Goal: Communication & Community: Answer question/provide support

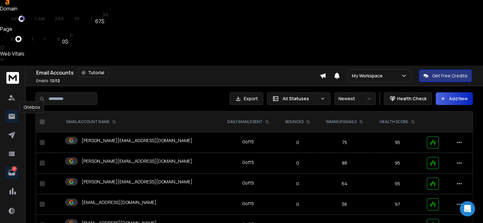
click at [11, 170] on icon at bounding box center [11, 173] width 7 height 6
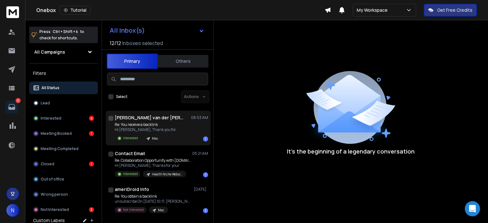
click at [146, 124] on p "Re: You receive a backlink" at bounding box center [145, 124] width 61 height 5
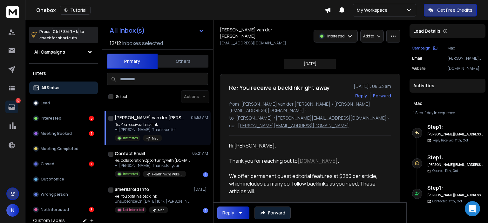
click at [283, 215] on button "Forward" at bounding box center [273, 213] width 36 height 13
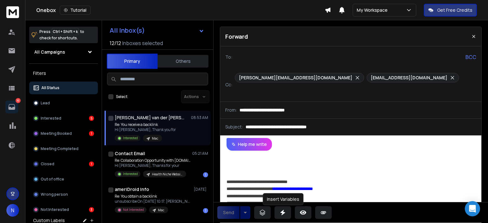
click at [252, 58] on input at bounding box center [257, 56] width 45 height 11
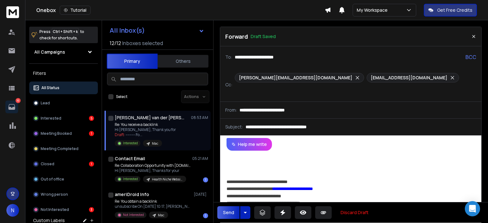
scroll to position [0, 3]
type input "**********"
click at [231, 212] on button "Send" at bounding box center [228, 213] width 22 height 13
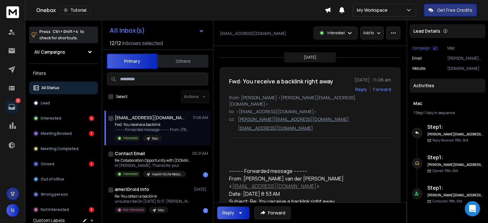
click at [347, 33] on div "Interested" at bounding box center [336, 33] width 44 height 12
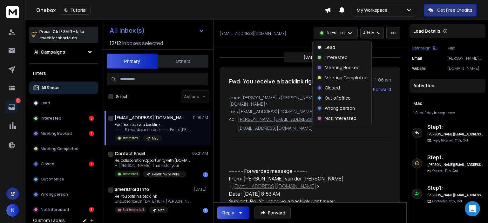
click at [287, 152] on div at bounding box center [307, 156] width 157 height 8
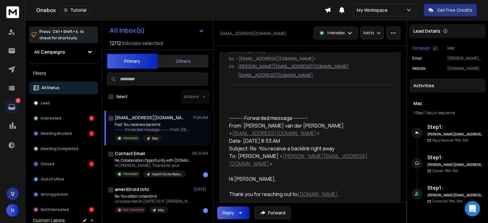
scroll to position [64, 0]
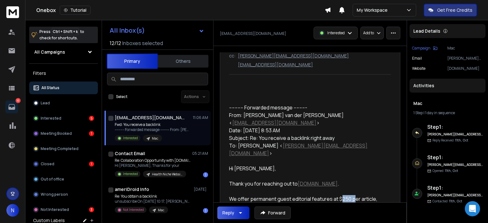
drag, startPoint x: 340, startPoint y: 168, endPoint x: 355, endPoint y: 168, distance: 15.3
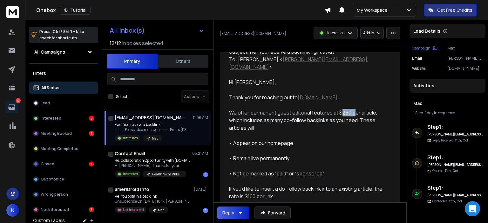
scroll to position [159, 0]
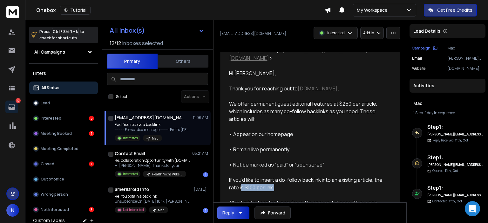
drag, startPoint x: 250, startPoint y: 155, endPoint x: 285, endPoint y: 159, distance: 34.8
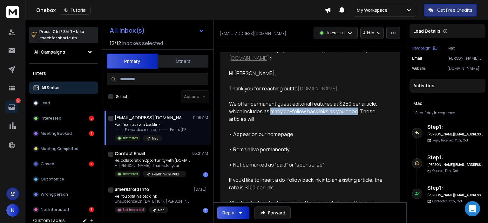
drag, startPoint x: 271, startPoint y: 80, endPoint x: 358, endPoint y: 82, distance: 87.1
click at [319, 85] on link "[DOMAIN_NAME]" at bounding box center [318, 88] width 40 height 7
click at [10, 51] on icon at bounding box center [12, 50] width 6 height 5
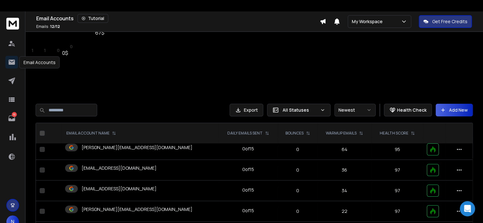
scroll to position [64, 0]
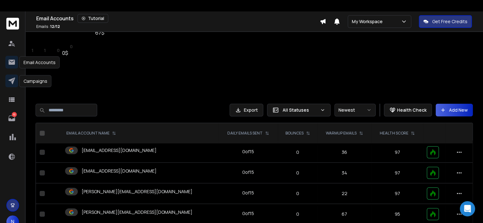
click at [13, 80] on icon at bounding box center [12, 81] width 8 height 8
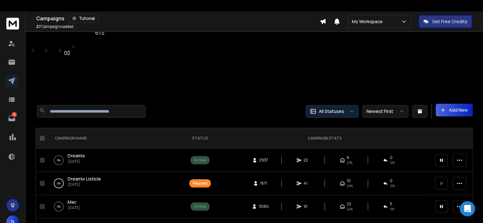
click at [344, 108] on p "All Statuses" at bounding box center [331, 111] width 25 height 6
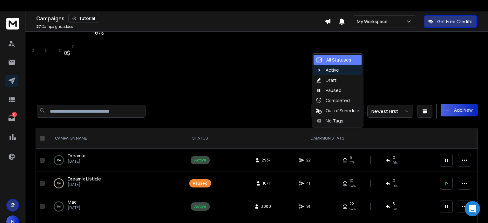
click at [329, 70] on div "Active" at bounding box center [327, 70] width 23 height 6
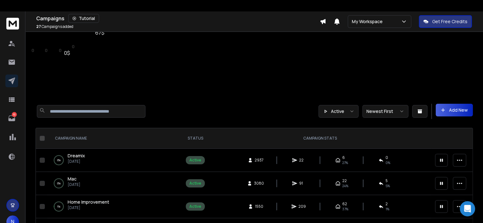
click at [73, 176] on span "Mac" at bounding box center [72, 179] width 9 height 6
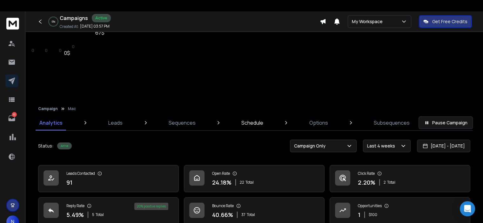
click at [255, 119] on p "Schedule" at bounding box center [253, 123] width 22 height 8
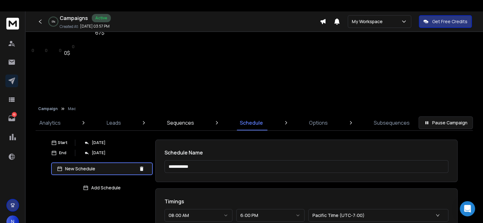
click at [181, 119] on p "Sequences" at bounding box center [180, 123] width 27 height 8
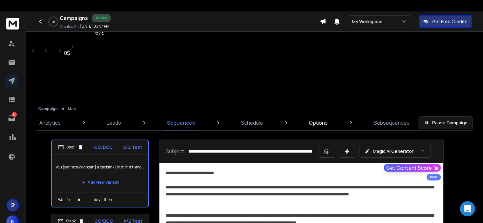
click at [320, 119] on p "Options" at bounding box center [318, 123] width 19 height 8
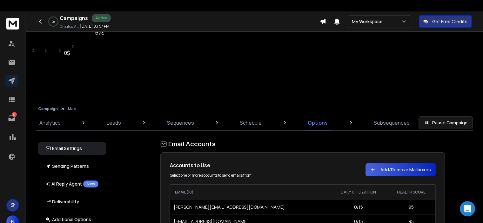
click at [397, 164] on button "Add/Remove Mailboxes" at bounding box center [401, 170] width 70 height 13
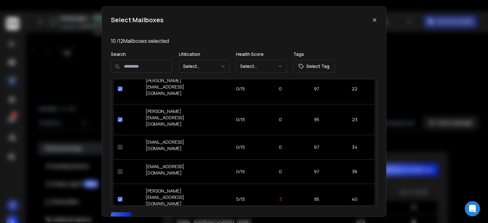
scroll to position [32, 0]
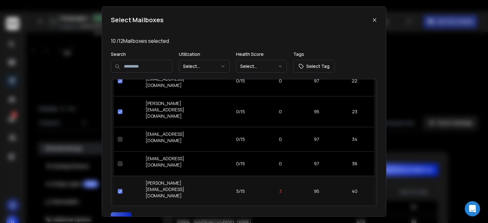
click at [120, 189] on button "button" at bounding box center [120, 191] width 5 height 5
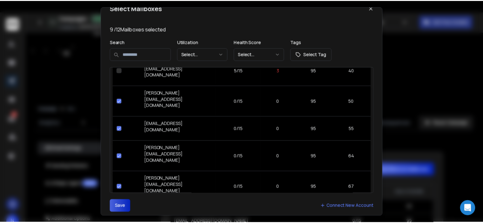
scroll to position [17, 0]
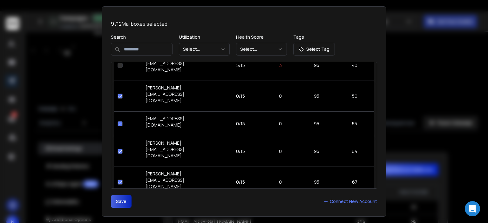
click at [123, 201] on button "Save" at bounding box center [121, 201] width 21 height 13
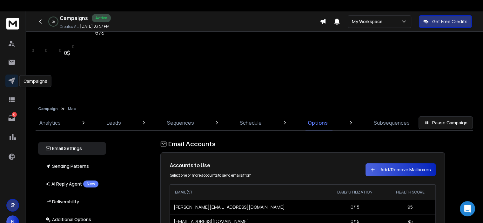
click at [13, 81] on icon at bounding box center [11, 81] width 7 height 7
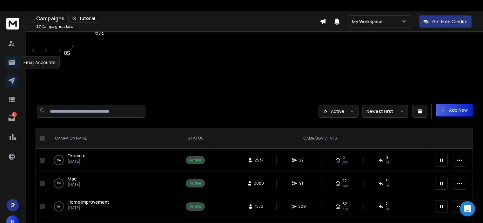
click at [11, 64] on icon at bounding box center [12, 62] width 6 height 5
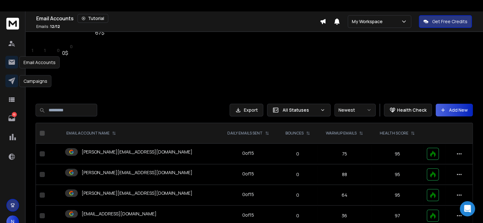
click at [11, 82] on icon at bounding box center [12, 81] width 8 height 8
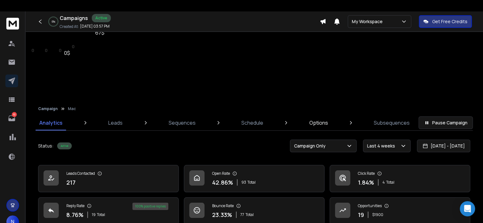
click at [323, 119] on p "Options" at bounding box center [319, 123] width 19 height 8
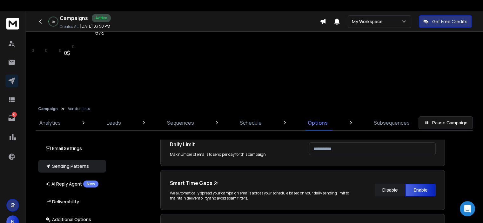
scroll to position [286, 0]
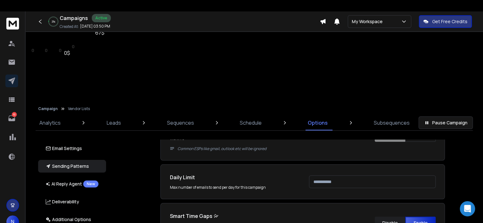
click at [48, 106] on button "Campaign" at bounding box center [48, 108] width 20 height 5
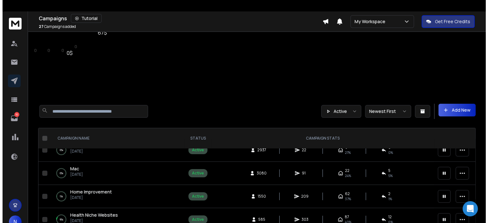
scroll to position [15, 0]
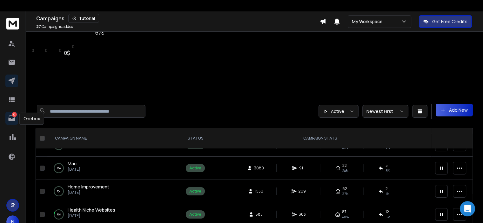
click at [10, 120] on icon at bounding box center [11, 119] width 7 height 6
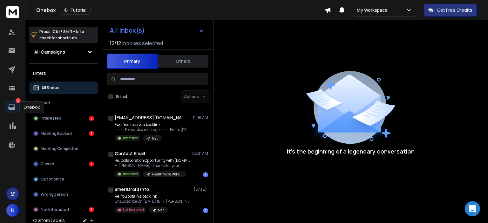
click at [127, 83] on input at bounding box center [157, 79] width 101 height 13
paste input "**********"
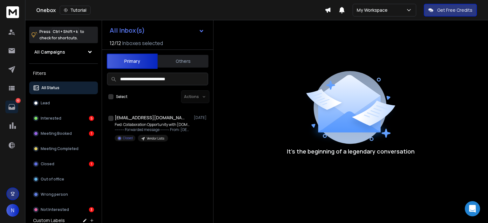
type input "**********"
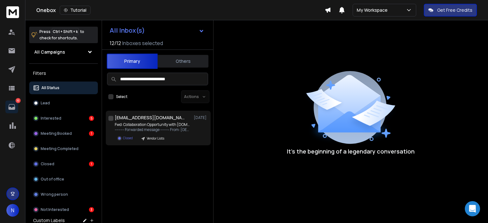
click at [151, 119] on h1 "[EMAIL_ADDRESS][DOMAIN_NAME]" at bounding box center [150, 118] width 70 height 6
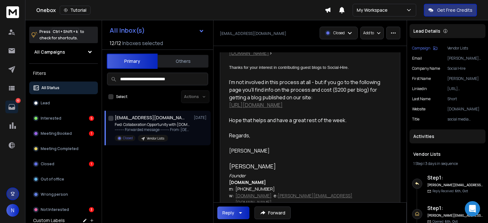
scroll to position [223, 0]
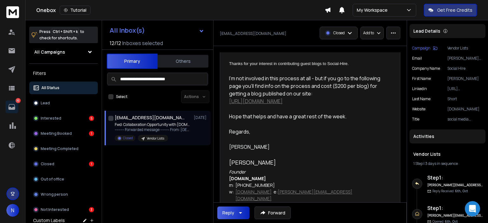
click at [231, 216] on div "Reply" at bounding box center [234, 213] width 22 height 8
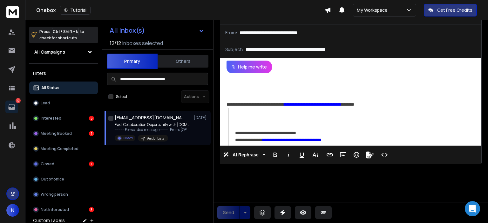
scroll to position [0, 0]
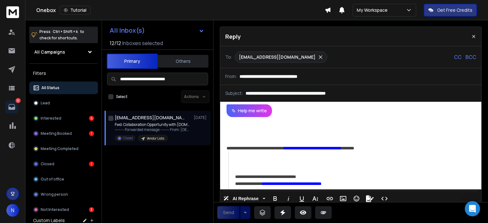
click at [318, 57] on icon at bounding box center [320, 57] width 5 height 5
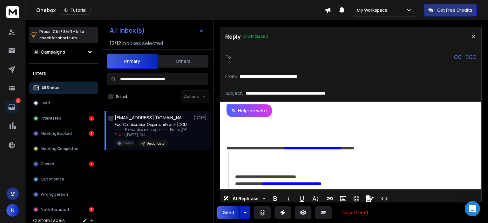
click at [156, 122] on p "Fwd: Collaboration Opportunity with [DOMAIN_NAME]" at bounding box center [153, 124] width 76 height 5
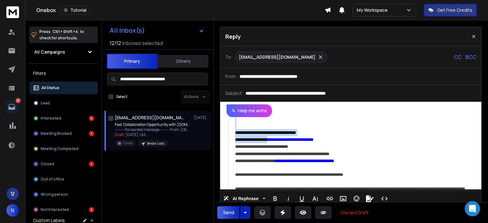
scroll to position [101, 0]
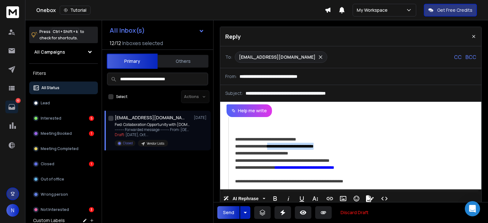
drag, startPoint x: 275, startPoint y: 120, endPoint x: 330, endPoint y: 146, distance: 61.3
click at [314, 146] on link "**********" at bounding box center [290, 146] width 46 height 4
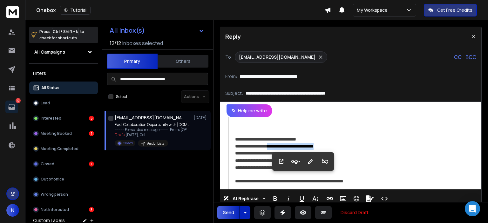
copy link "**********"
click at [318, 57] on icon at bounding box center [320, 57] width 5 height 5
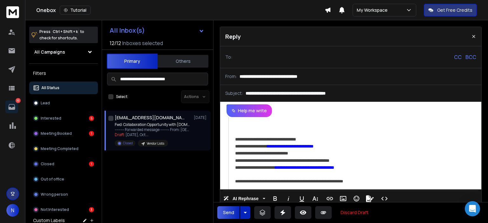
click at [304, 58] on div at bounding box center [343, 56] width 217 height 11
click at [246, 58] on input at bounding box center [257, 56] width 45 height 11
paste input "**********"
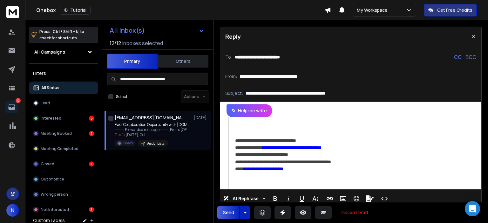
scroll to position [64, 0]
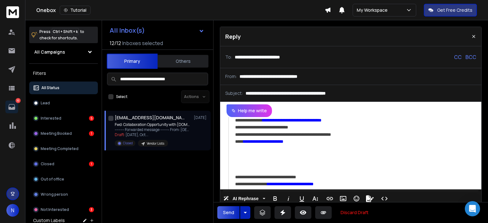
type input "**********"
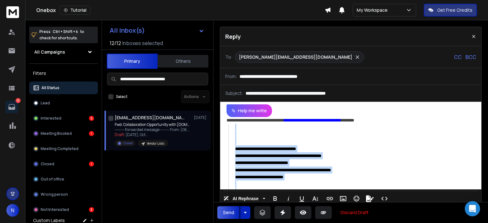
scroll to position [0, 0]
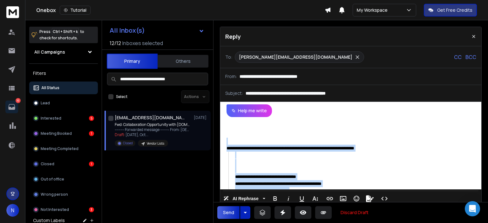
drag, startPoint x: 304, startPoint y: 161, endPoint x: 226, endPoint y: 143, distance: 79.3
click at [226, 143] on div "**********" at bounding box center [350, 153] width 260 height 72
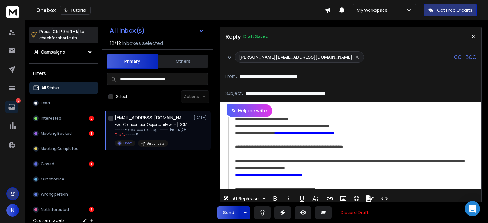
scroll to position [64, 0]
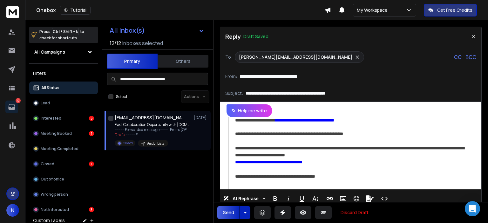
click at [270, 162] on link "**********" at bounding box center [268, 162] width 67 height 4
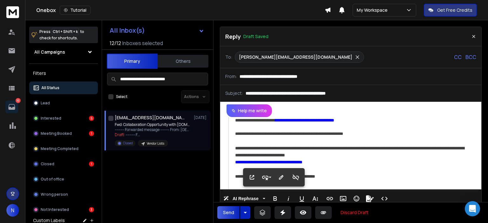
click at [235, 162] on link "**********" at bounding box center [268, 162] width 67 height 4
drag, startPoint x: 235, startPoint y: 162, endPoint x: 313, endPoint y: 164, distance: 78.2
click at [303, 164] on link "**********" at bounding box center [268, 162] width 67 height 4
copy link "**********"
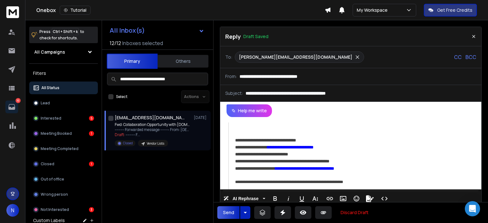
scroll to position [0, 0]
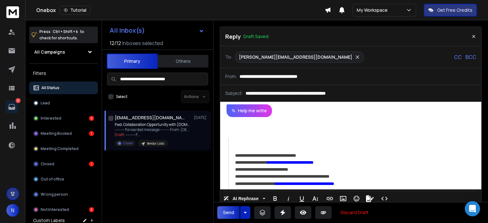
click at [304, 134] on div at bounding box center [350, 134] width 247 height 7
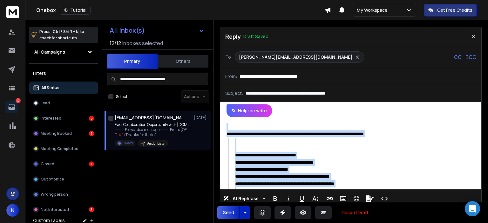
click at [288, 135] on div "**********" at bounding box center [348, 134] width 242 height 7
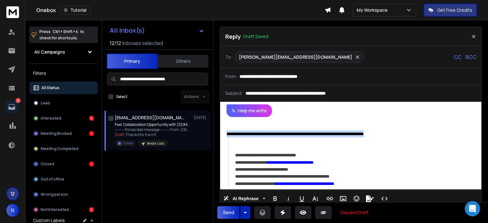
drag, startPoint x: 228, startPoint y: 135, endPoint x: 420, endPoint y: 136, distance: 192.6
click at [420, 136] on div "**********" at bounding box center [348, 134] width 242 height 7
copy div "**********"
click at [397, 135] on div "**********" at bounding box center [348, 134] width 242 height 7
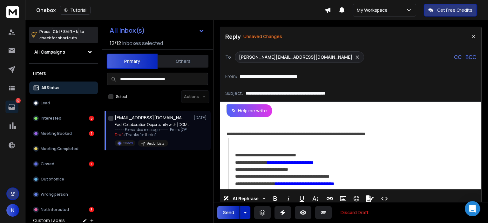
click at [228, 213] on button "Send" at bounding box center [228, 213] width 22 height 13
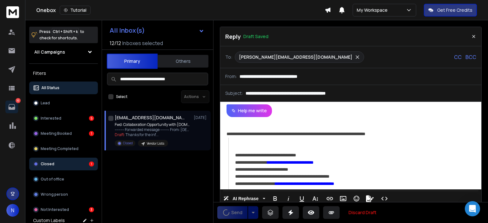
click at [54, 164] on button "Closed 1" at bounding box center [63, 164] width 69 height 13
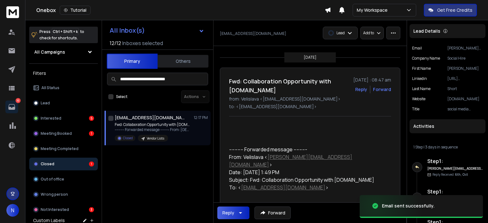
click at [63, 165] on button "Closed 1" at bounding box center [63, 164] width 69 height 13
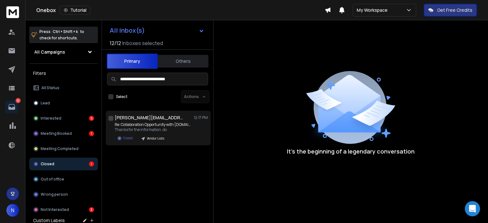
click at [147, 121] on div "[PERSON_NAME][EMAIL_ADDRESS][DOMAIN_NAME] 12:17 PM Re: Collaboration Opportunit…" at bounding box center [161, 128] width 93 height 27
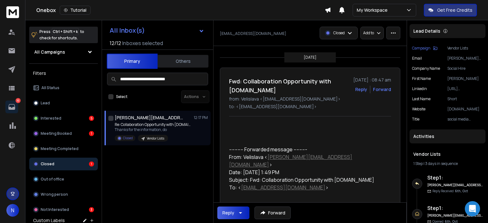
click at [62, 211] on p "Not Interested" at bounding box center [55, 210] width 28 height 5
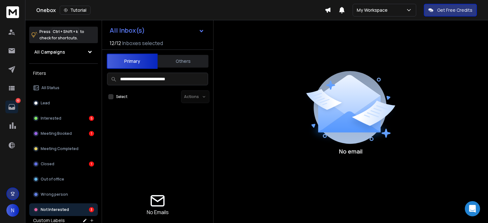
drag, startPoint x: 146, startPoint y: 82, endPoint x: 104, endPoint y: 86, distance: 42.2
click at [105, 87] on div "**********" at bounding box center [157, 172] width 111 height 205
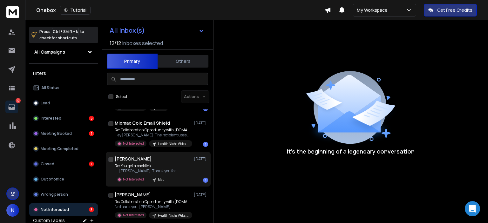
scroll to position [32, 0]
click at [159, 158] on div "[PERSON_NAME] [DATE]" at bounding box center [161, 158] width 93 height 6
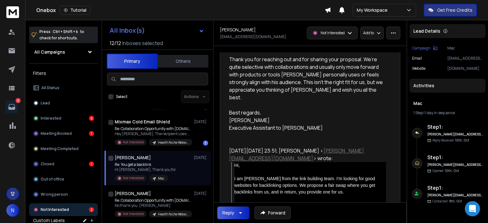
scroll to position [95, 0]
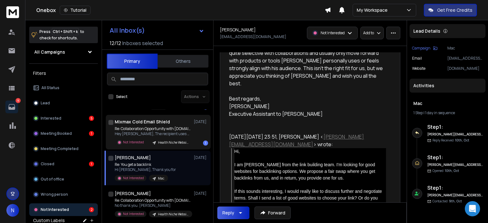
click at [140, 122] on h1 "Mixmax Cold Email Shield" at bounding box center [142, 122] width 55 height 6
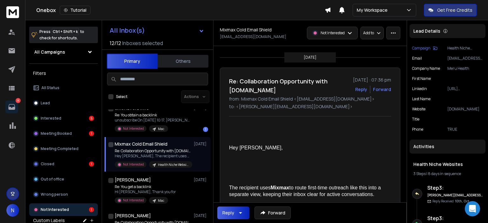
scroll to position [0, 0]
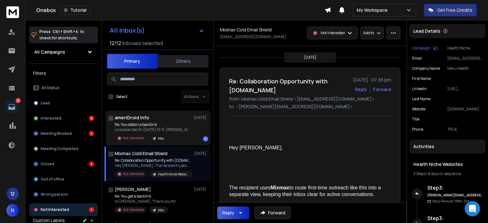
click at [144, 120] on h1 "ameriDroid Info" at bounding box center [132, 118] width 34 height 6
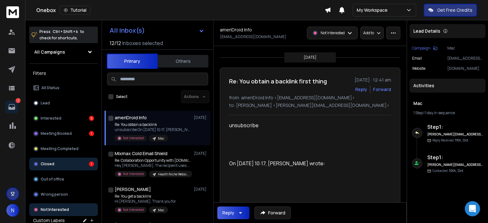
click at [54, 163] on button "Closed 1" at bounding box center [63, 164] width 69 height 13
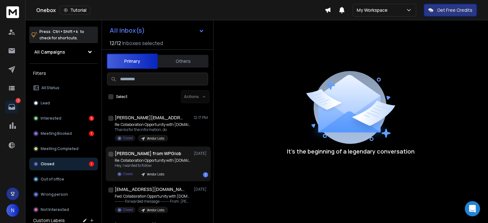
click at [151, 161] on p "Re: Collaboration Opportunity with [DOMAIN_NAME]" at bounding box center [153, 160] width 76 height 5
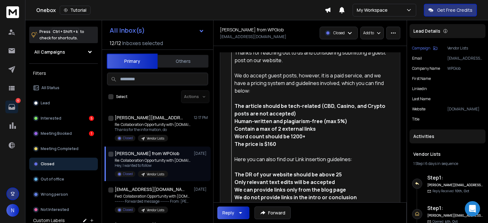
scroll to position [254, 0]
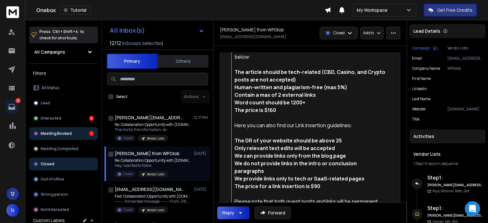
click at [45, 134] on p "Meeting Booked" at bounding box center [56, 133] width 31 height 5
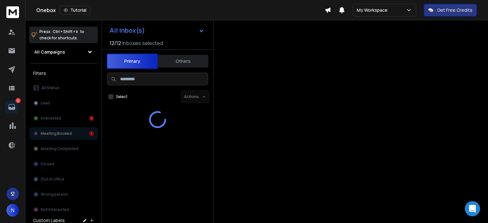
scroll to position [0, 0]
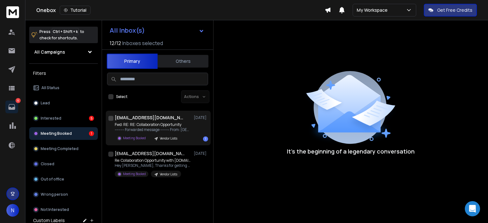
click at [167, 127] on p "Fwd: RE: RE: Collaboration Opportunity" at bounding box center [153, 124] width 76 height 5
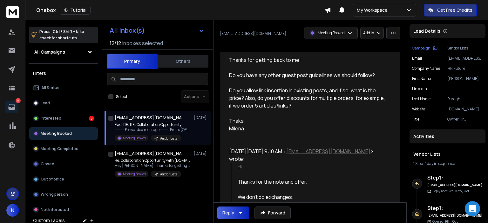
scroll to position [318, 0]
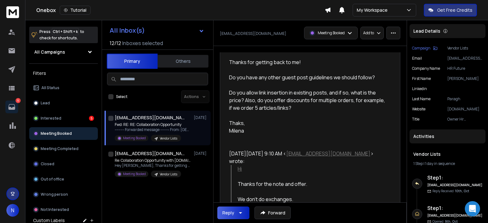
click at [344, 32] on p "Meeting Booked" at bounding box center [331, 33] width 27 height 5
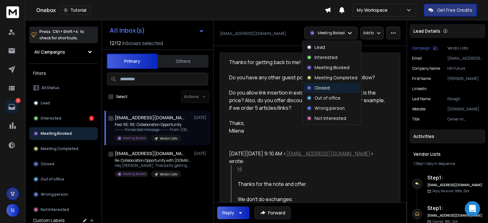
click at [319, 90] on p "Closed" at bounding box center [322, 88] width 15 height 6
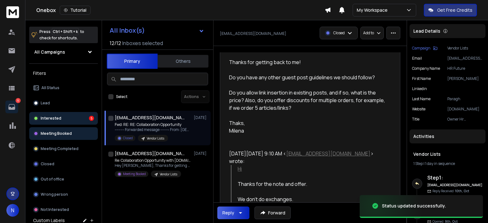
click at [47, 119] on p "Interested" at bounding box center [51, 118] width 21 height 5
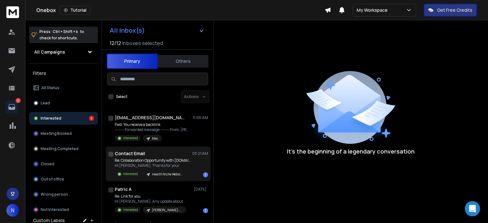
scroll to position [32, 0]
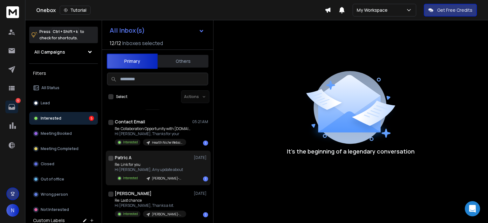
click at [143, 164] on p "Re: Link for you" at bounding box center [151, 164] width 72 height 5
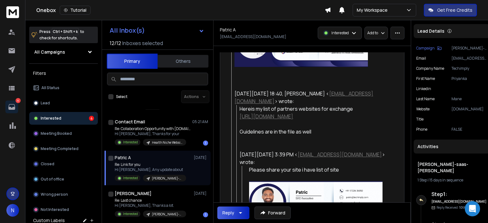
scroll to position [223, 0]
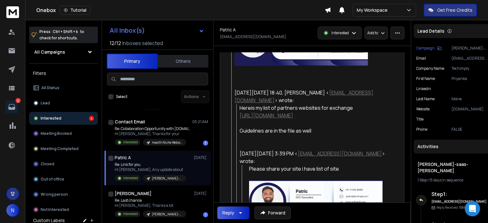
click at [231, 216] on div "Reply" at bounding box center [234, 213] width 22 height 8
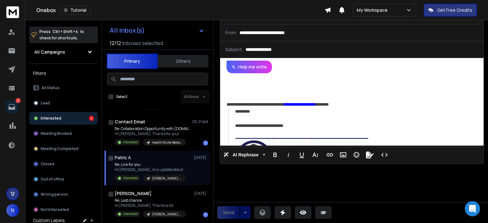
scroll to position [0, 0]
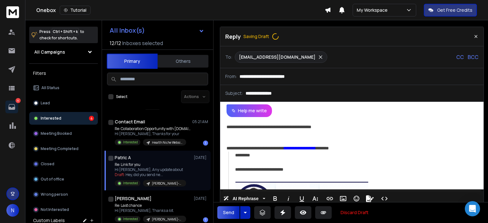
click at [228, 215] on button "Send" at bounding box center [228, 213] width 22 height 13
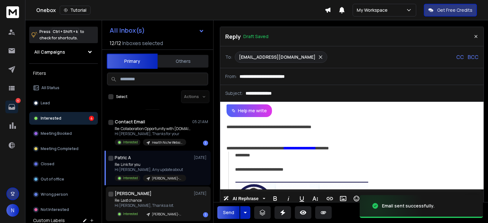
click at [141, 199] on p "Re: Last chance" at bounding box center [151, 200] width 72 height 5
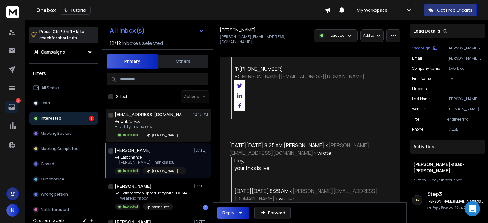
scroll to position [95, 0]
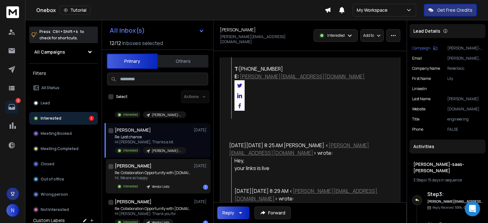
click at [154, 174] on p "Re: Collaboration Opportunity with [DOMAIN_NAME]" at bounding box center [153, 173] width 76 height 5
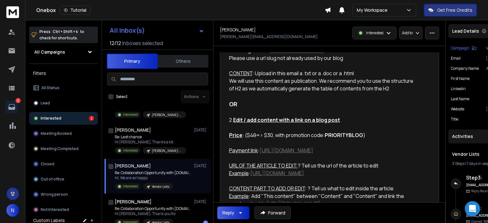
scroll to position [318, 0]
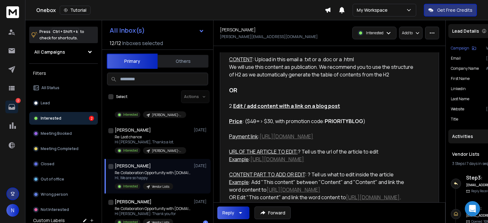
click at [228, 215] on div "Reply" at bounding box center [229, 213] width 12 height 6
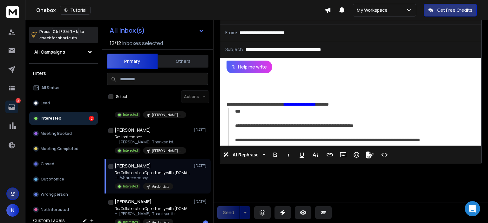
scroll to position [0, 0]
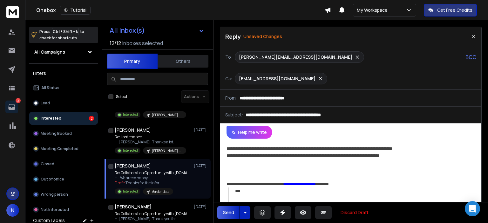
click at [225, 148] on div "**********" at bounding box center [350, 175] width 261 height 72
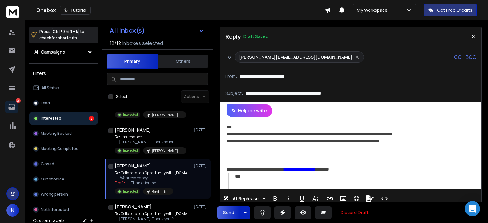
click at [232, 156] on div at bounding box center [351, 155] width 249 height 7
click at [232, 212] on button "Send" at bounding box center [228, 213] width 22 height 13
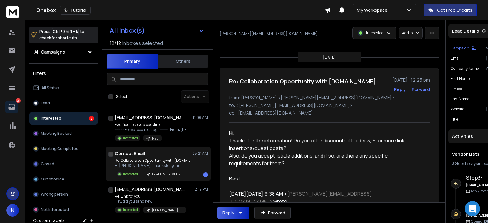
click at [163, 161] on p "Re: Collaboration Opportunity with [DOMAIN_NAME]" at bounding box center [153, 160] width 76 height 5
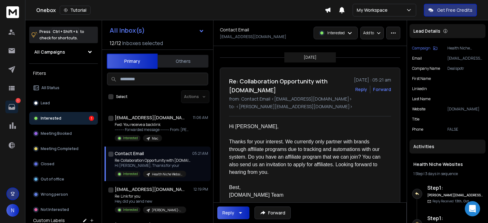
click at [347, 35] on div "Interested" at bounding box center [336, 33] width 44 height 12
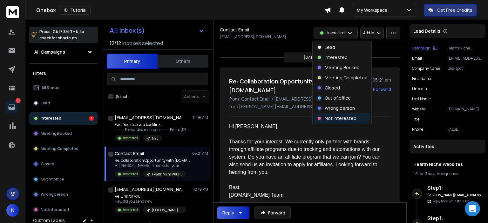
click at [334, 120] on p "Not Interested" at bounding box center [341, 118] width 32 height 6
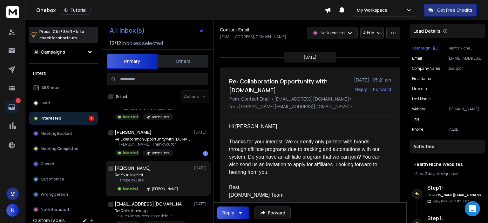
scroll to position [127, 0]
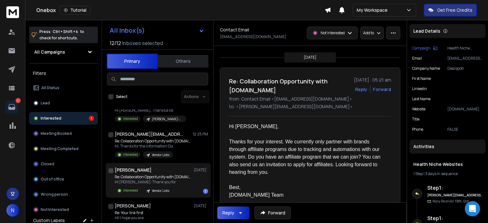
click at [148, 175] on p "Re: Collaboration Opportunity with [DOMAIN_NAME]" at bounding box center [153, 177] width 76 height 5
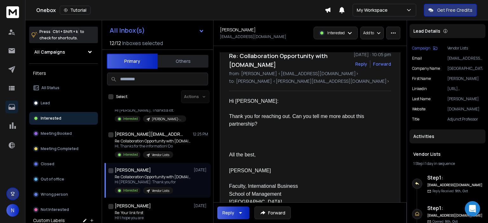
scroll to position [32, 0]
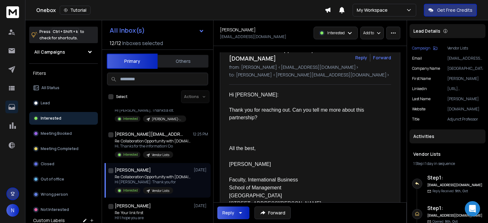
drag, startPoint x: 329, startPoint y: 68, endPoint x: 352, endPoint y: 68, distance: 22.9
click at [352, 68] on p "from: [PERSON_NAME] <[EMAIL_ADDRESS][DOMAIN_NAME]>" at bounding box center [310, 67] width 162 height 6
copy p "[DOMAIN_NAME]"
click at [341, 33] on p "Interested" at bounding box center [335, 33] width 17 height 5
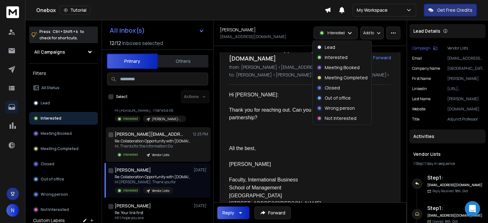
click at [150, 136] on h1 "[PERSON_NAME][EMAIL_ADDRESS][DOMAIN_NAME]" at bounding box center [150, 134] width 70 height 6
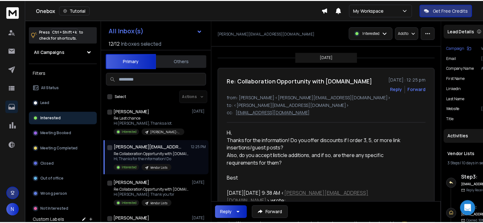
scroll to position [127, 0]
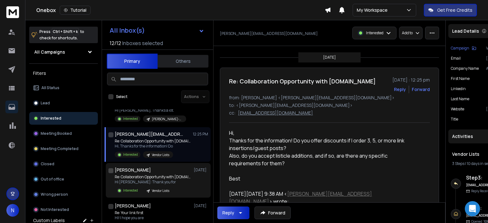
click at [151, 176] on p "Re: Collaboration Opportunity with [DOMAIN_NAME]" at bounding box center [153, 177] width 76 height 5
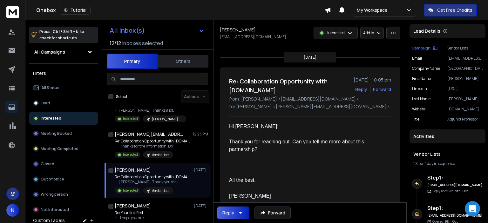
click at [111, 172] on button "button" at bounding box center [110, 170] width 5 height 5
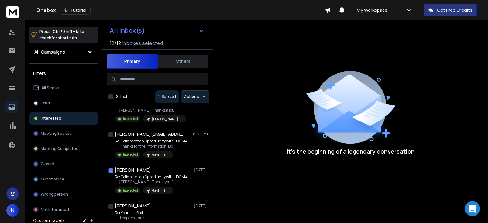
click at [194, 97] on p "Actions" at bounding box center [191, 96] width 15 height 5
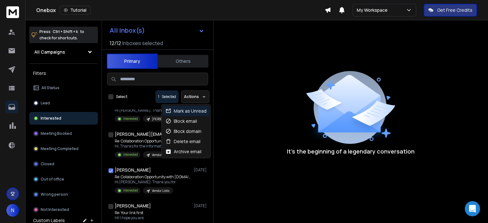
click at [194, 112] on div "Mark as Unread" at bounding box center [186, 111] width 41 height 6
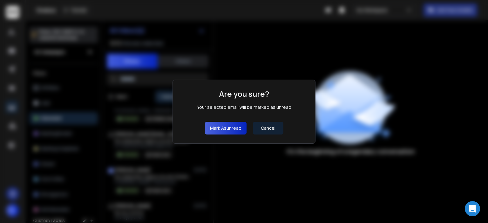
click at [229, 130] on p "Mark as unread" at bounding box center [225, 128] width 31 height 6
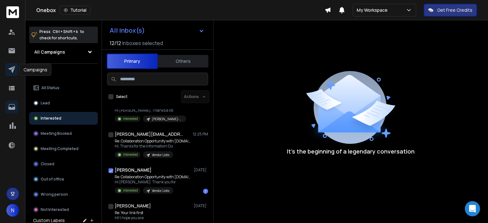
click at [10, 73] on icon at bounding box center [12, 70] width 8 height 8
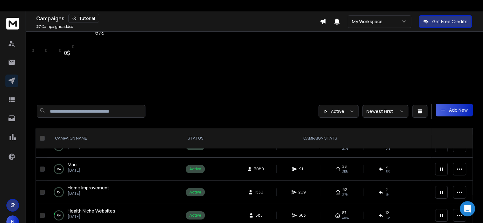
scroll to position [15, 0]
